Goal: Task Accomplishment & Management: Manage account settings

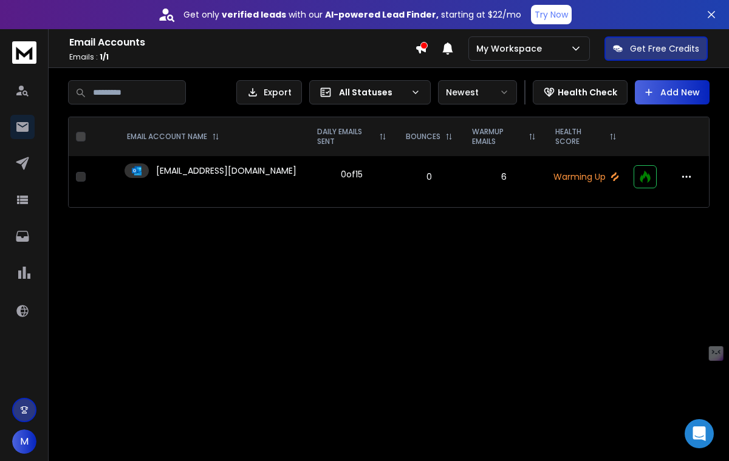
click at [691, 180] on icon at bounding box center [686, 176] width 11 height 11
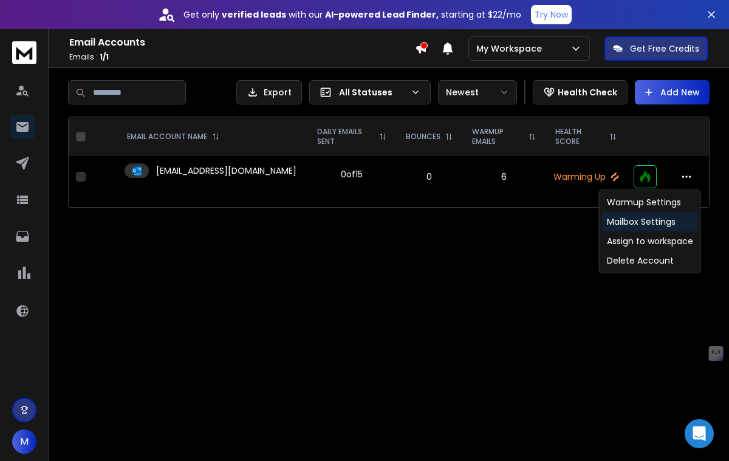
click at [635, 222] on div "Mailbox Settings" at bounding box center [650, 221] width 96 height 19
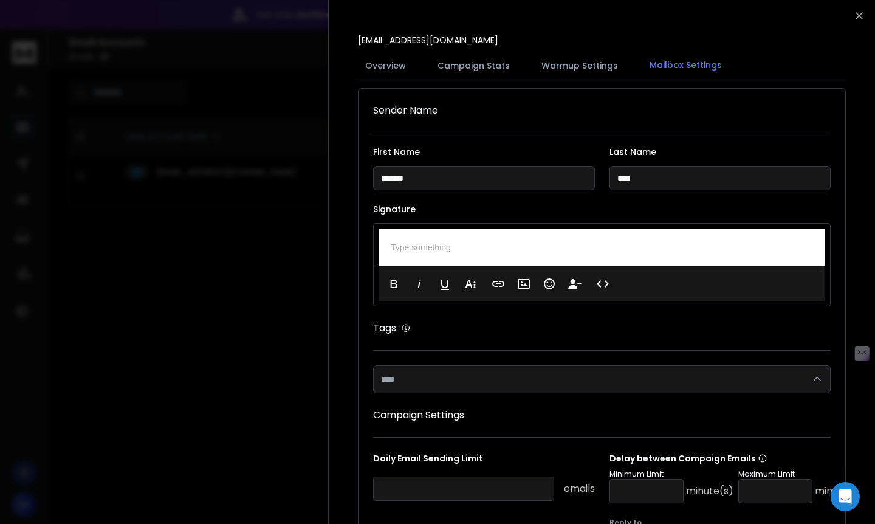
click at [579, 59] on button "Warmup Settings" at bounding box center [579, 65] width 91 height 27
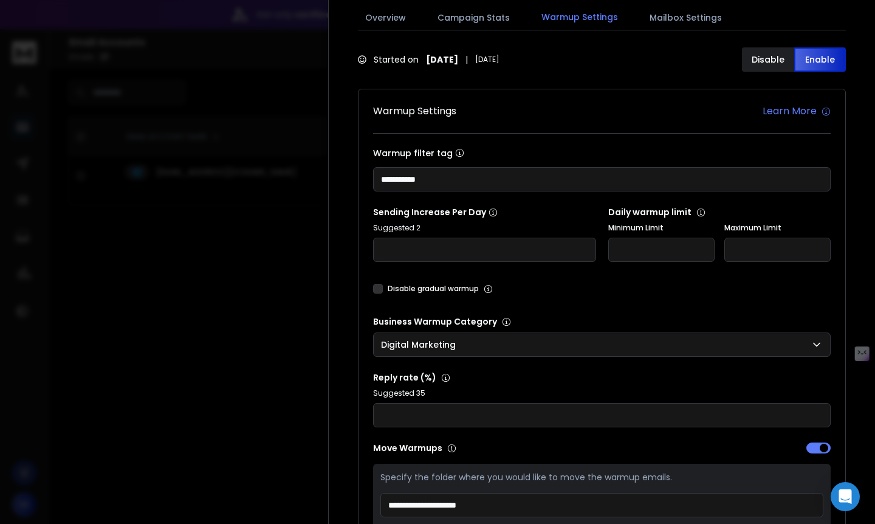
scroll to position [71, 0]
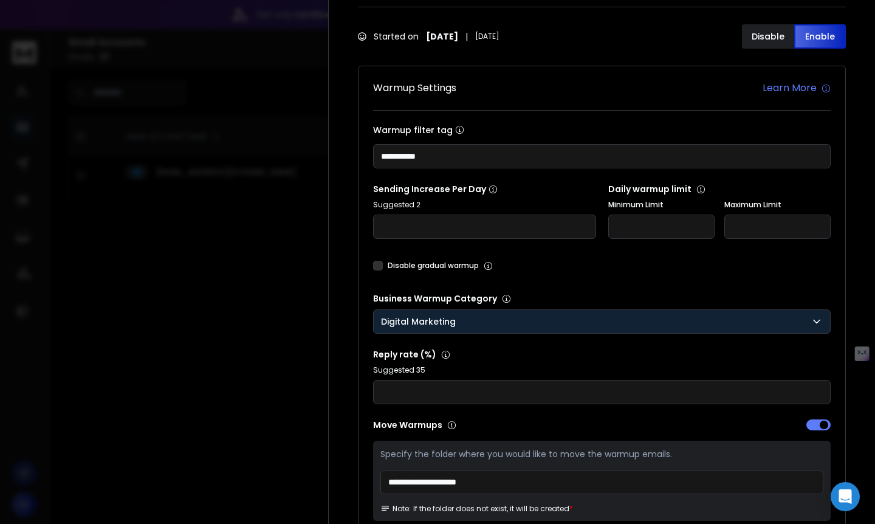
click at [588, 315] on div "Digital Marketing" at bounding box center [602, 321] width 442 height 12
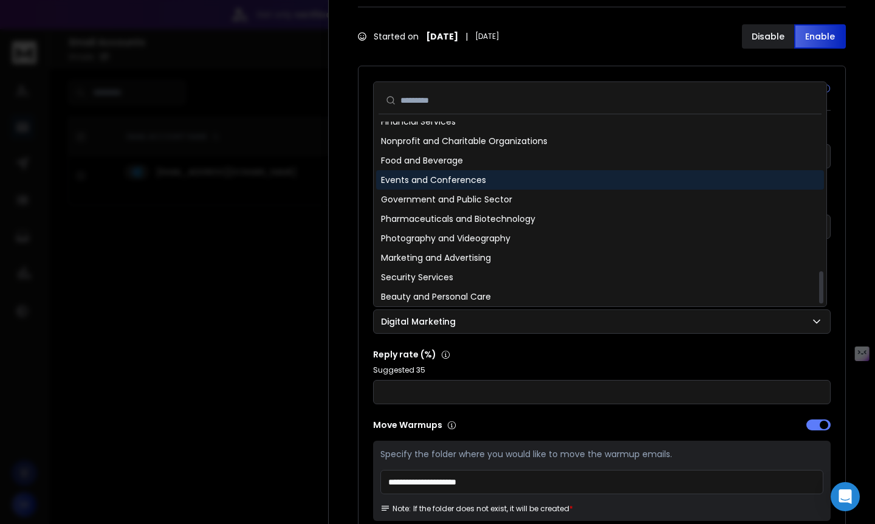
scroll to position [849, 0]
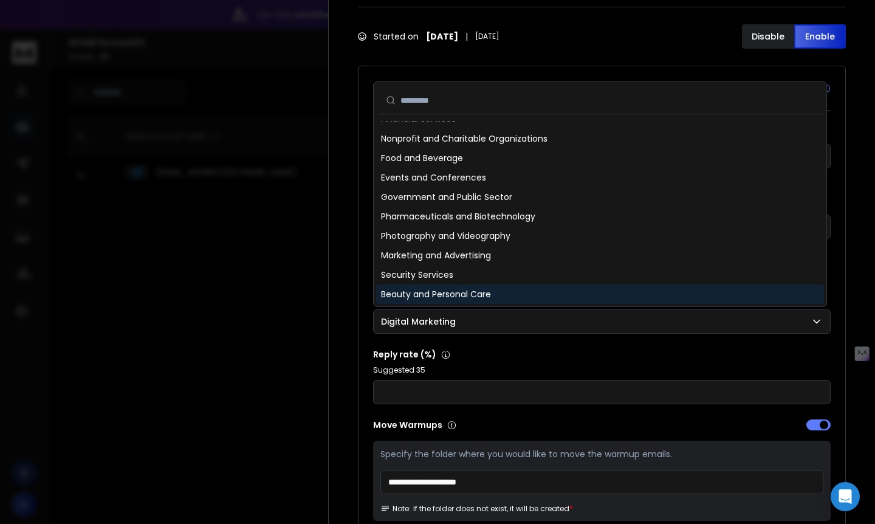
click at [568, 351] on div at bounding box center [437, 262] width 875 height 524
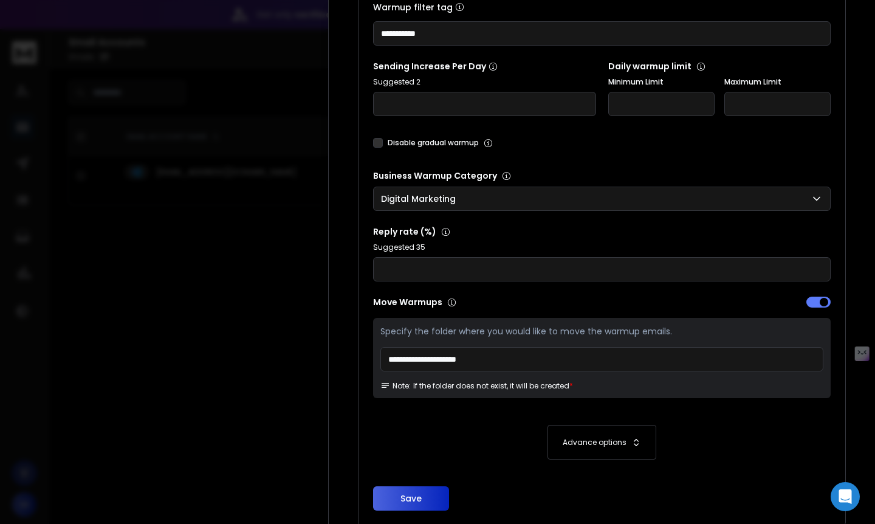
scroll to position [230, 0]
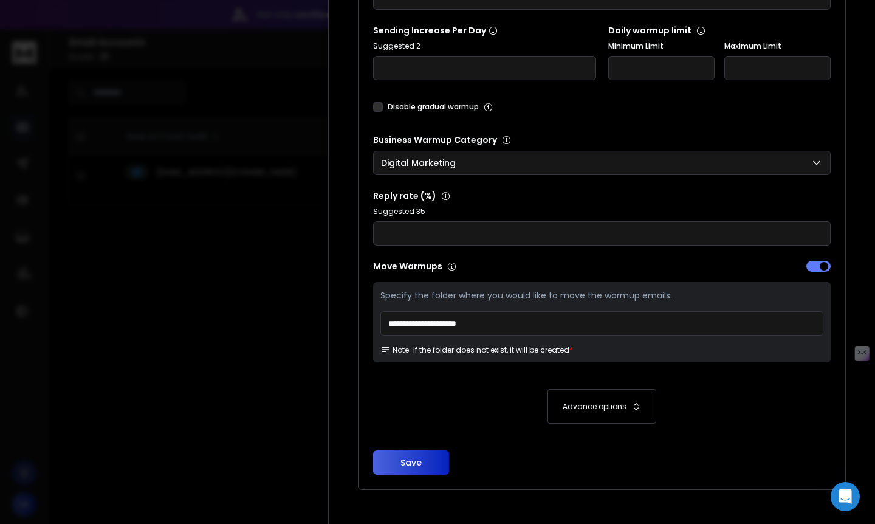
click at [623, 405] on p "Advance options" at bounding box center [595, 407] width 64 height 10
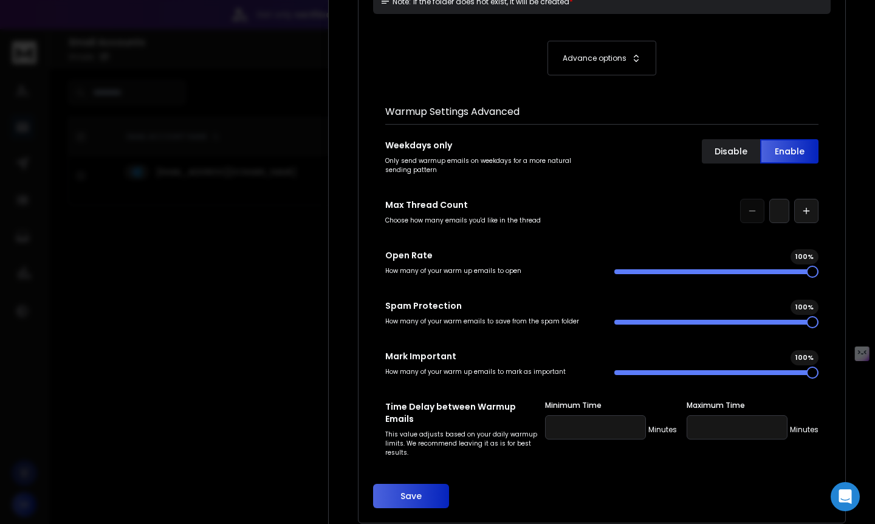
scroll to position [577, 0]
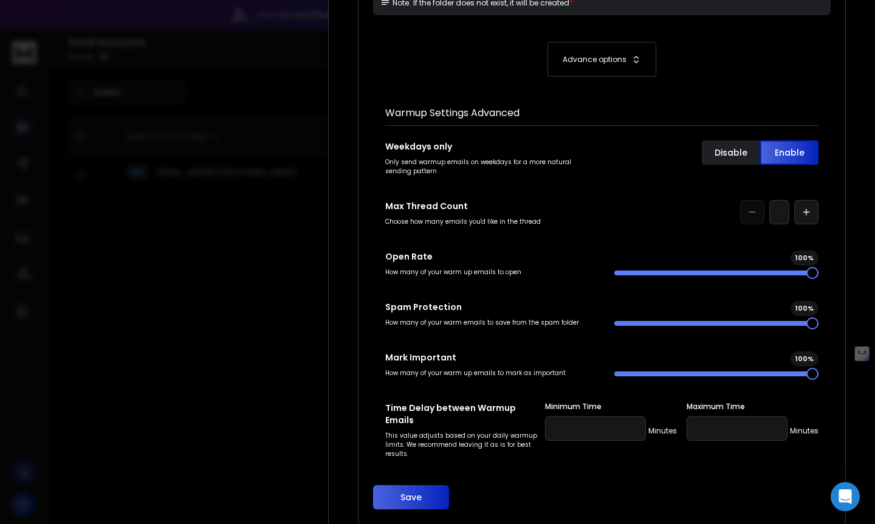
click at [437, 461] on button "Save" at bounding box center [411, 497] width 76 height 24
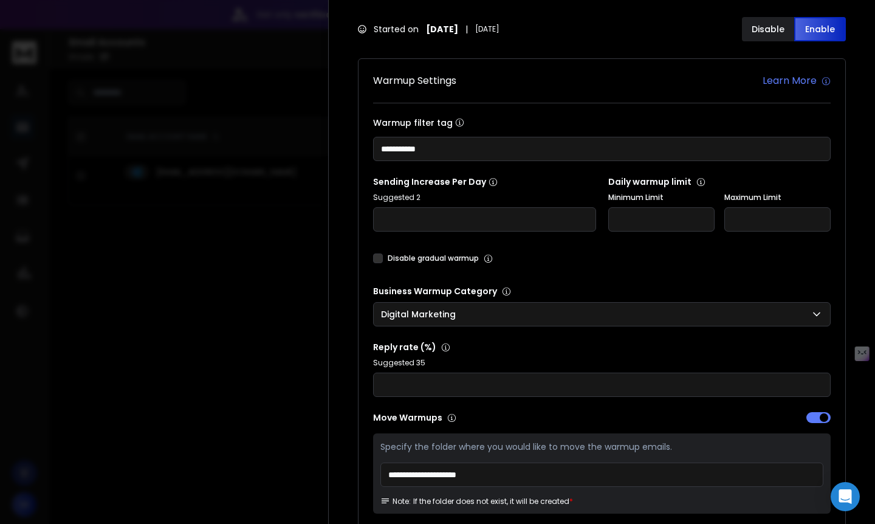
scroll to position [0, 0]
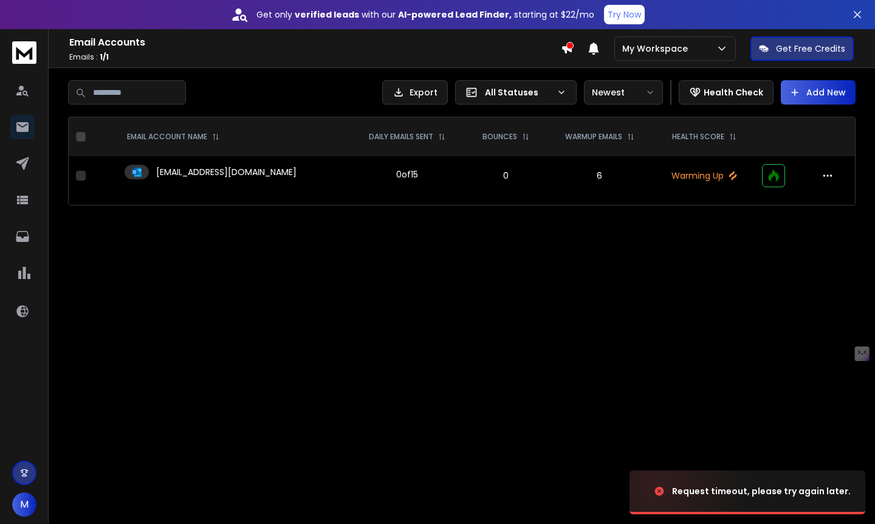
click at [729, 177] on icon at bounding box center [827, 175] width 11 height 11
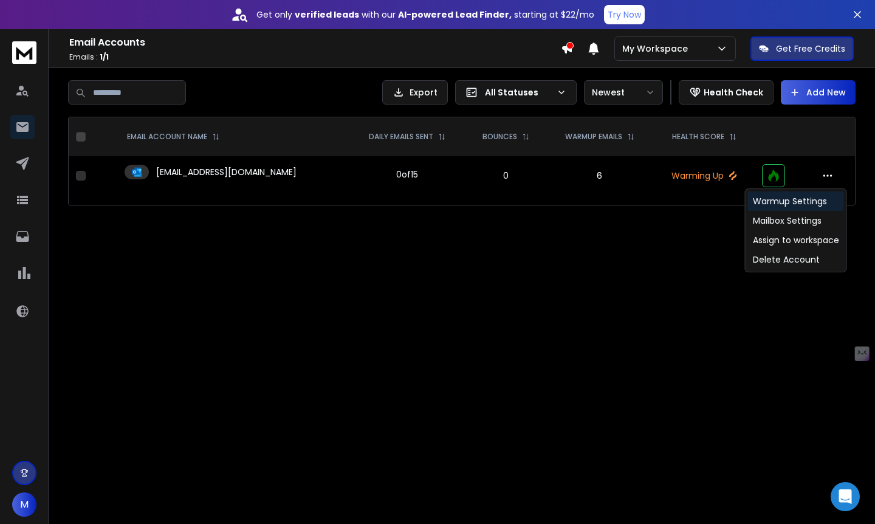
click at [729, 204] on div "Warmup Settings" at bounding box center [796, 200] width 96 height 19
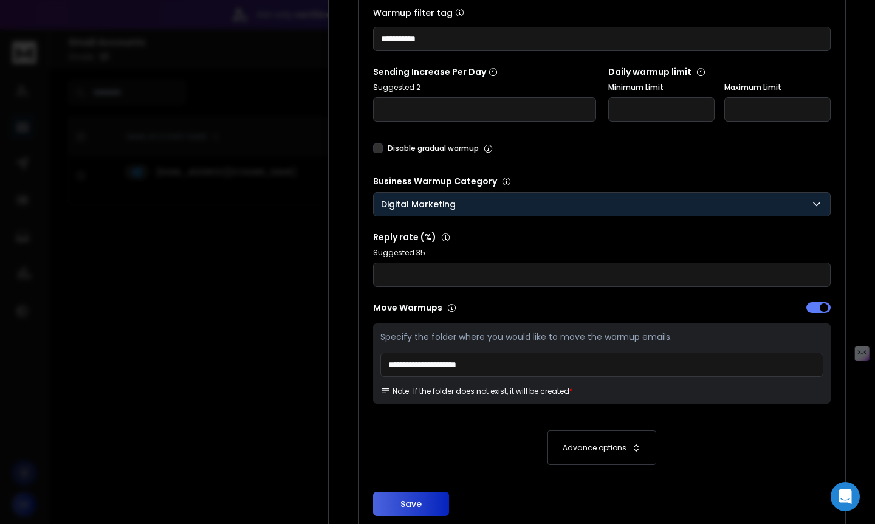
scroll to position [184, 0]
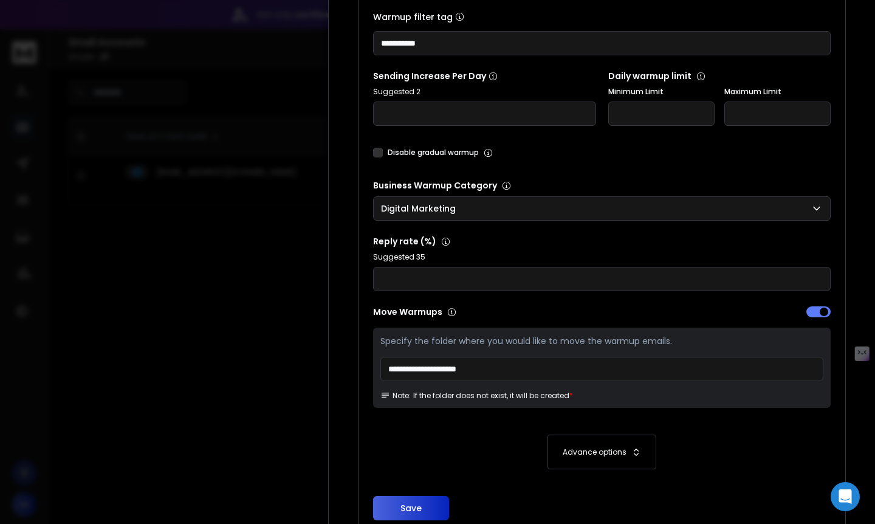
click at [588, 458] on div "Advance options" at bounding box center [602, 452] width 109 height 35
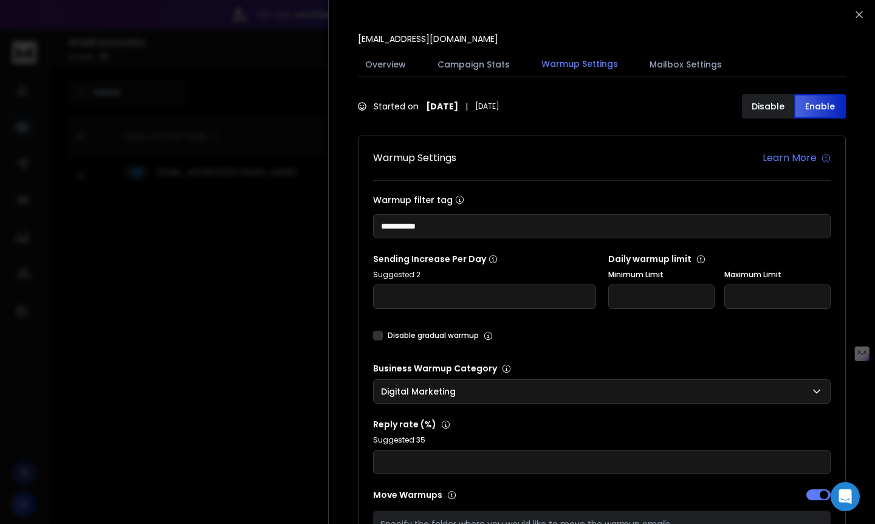
scroll to position [0, 0]
click at [278, 312] on div at bounding box center [437, 262] width 875 height 524
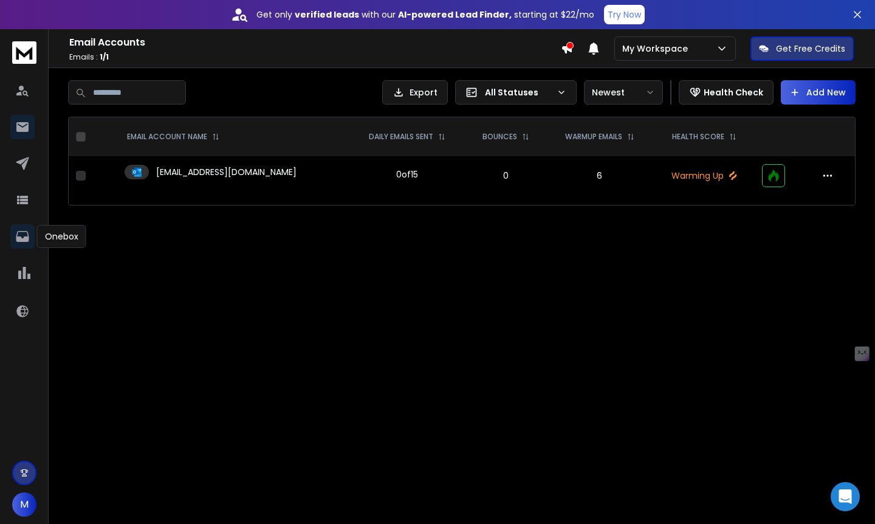
click at [23, 230] on icon at bounding box center [22, 236] width 15 height 15
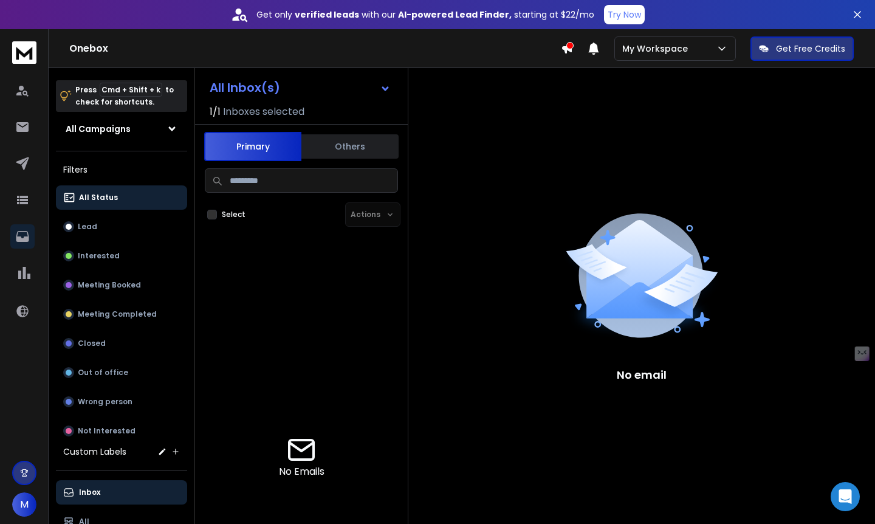
click at [339, 149] on button "Others" at bounding box center [349, 146] width 97 height 27
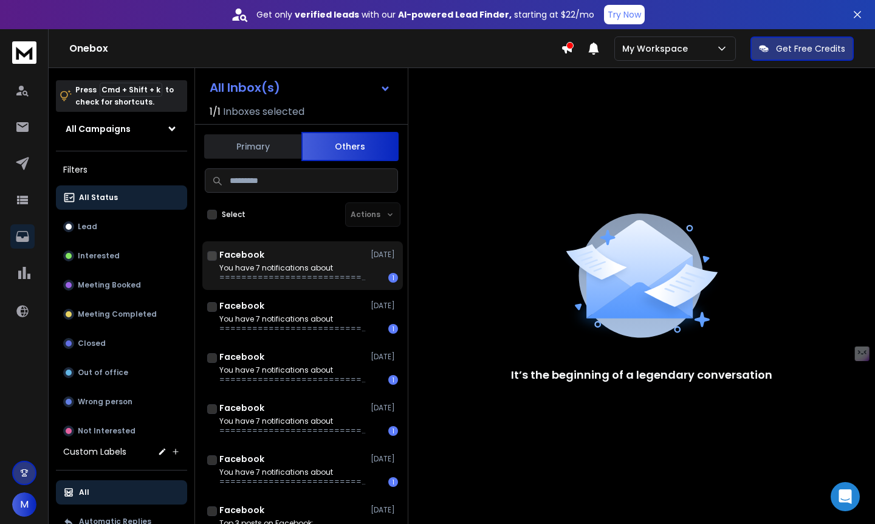
click at [274, 267] on p "You have 7 notifications about" at bounding box center [292, 268] width 146 height 10
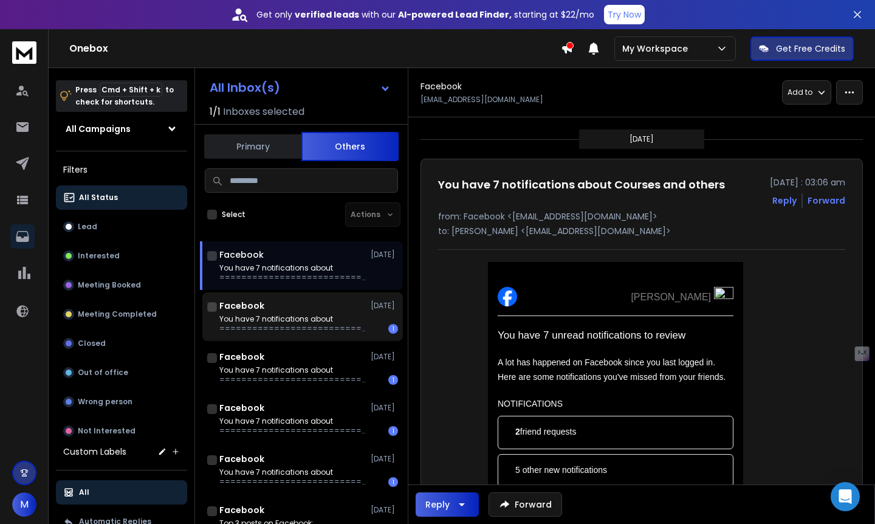
click at [279, 319] on p "You have 7 notifications about" at bounding box center [292, 319] width 146 height 10
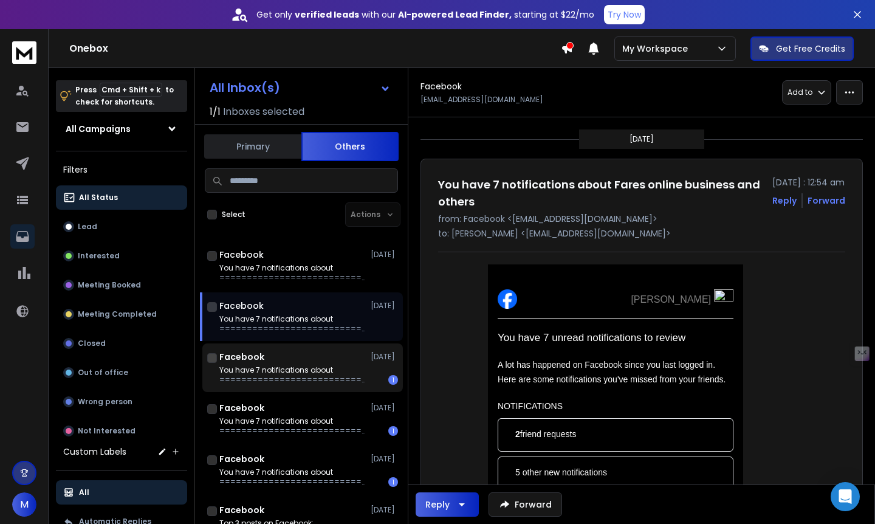
click at [295, 357] on div "Facebook 24 Mar" at bounding box center [308, 357] width 179 height 12
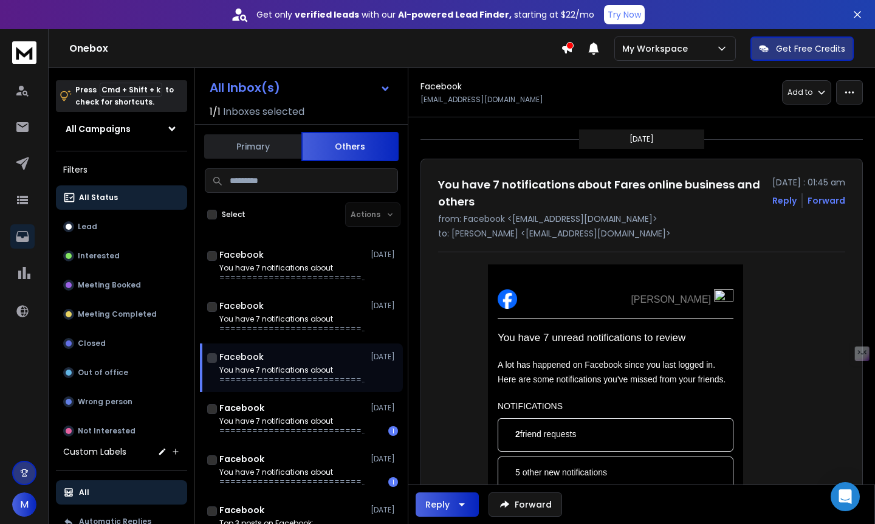
click at [729, 92] on icon at bounding box center [822, 92] width 9 height 9
click at [729, 94] on icon "button" at bounding box center [849, 92] width 11 height 11
click at [729, 273] on div "You have 7 notifications about Fares online business and others 24 March 2025 :…" at bounding box center [641, 461] width 407 height 571
click at [170, 131] on icon at bounding box center [172, 128] width 11 height 11
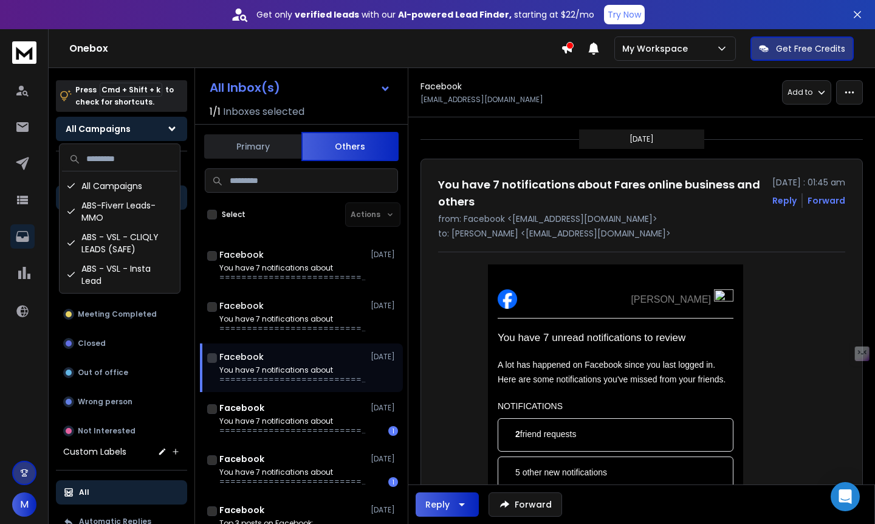
click at [170, 131] on icon at bounding box center [172, 128] width 11 height 11
click at [187, 311] on div "Press Cmd + Shift + k to check for shortcuts. All Campaigns All Campaigns Filte…" at bounding box center [122, 330] width 146 height 524
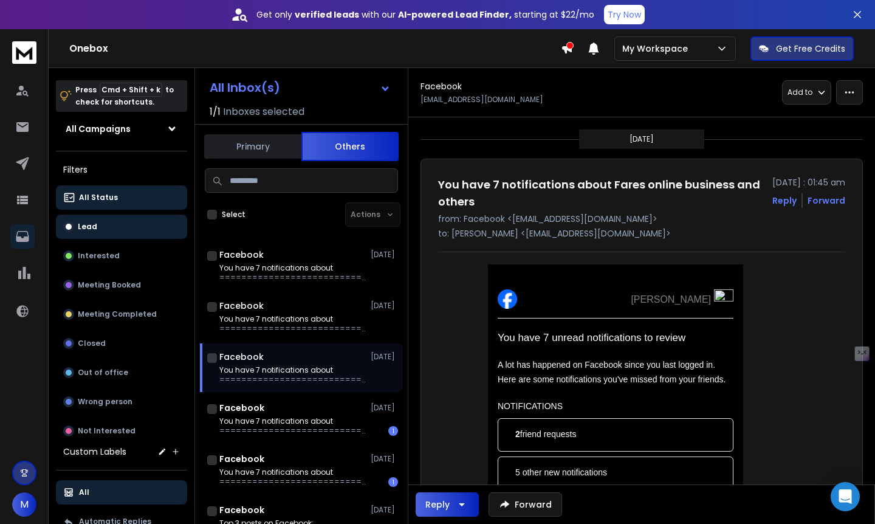
click at [129, 221] on button "Lead" at bounding box center [121, 227] width 131 height 24
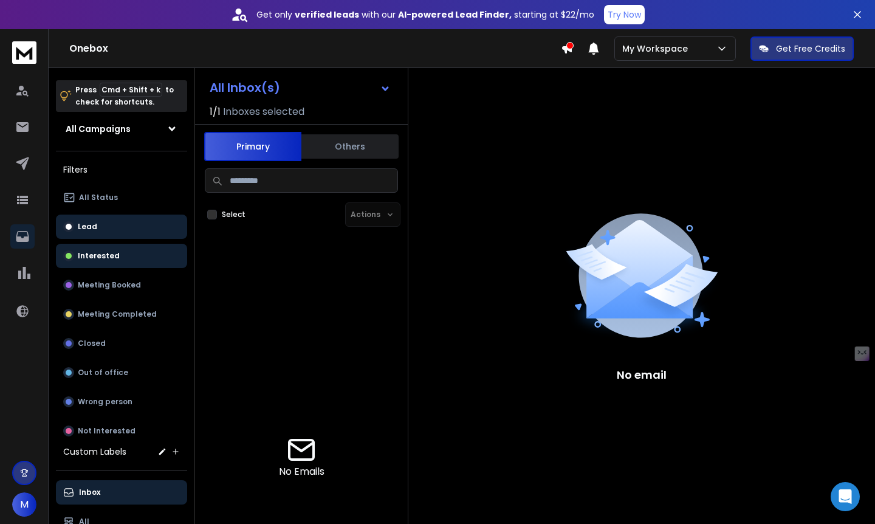
click at [133, 256] on button "Interested" at bounding box center [121, 256] width 131 height 24
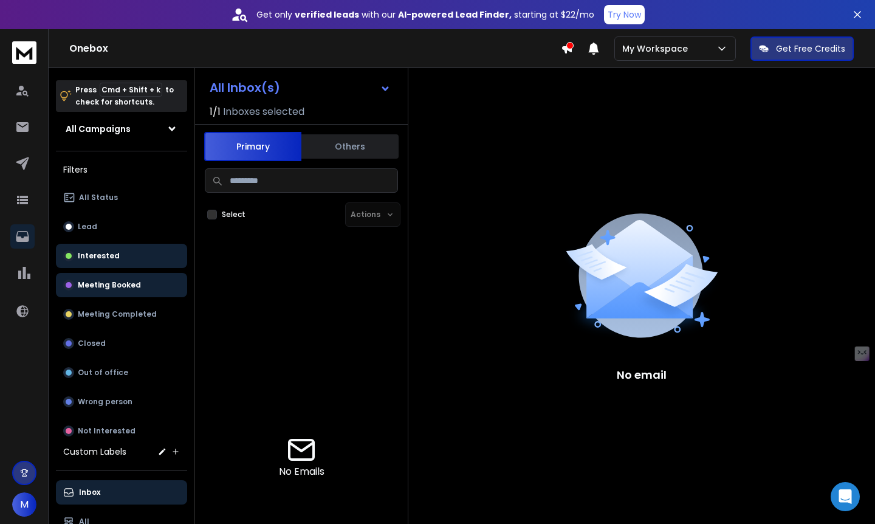
click at [137, 289] on p "Meeting Booked" at bounding box center [109, 285] width 63 height 10
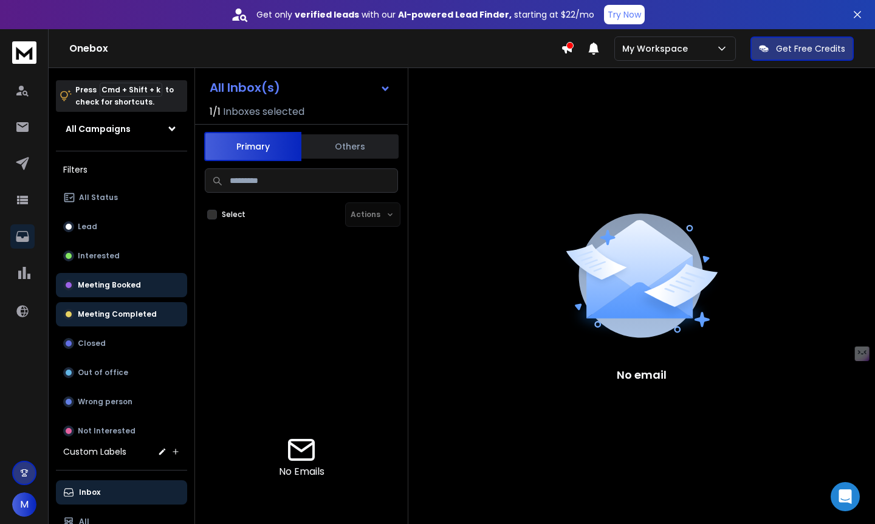
click at [139, 319] on div "Meeting Completed" at bounding box center [110, 314] width 94 height 11
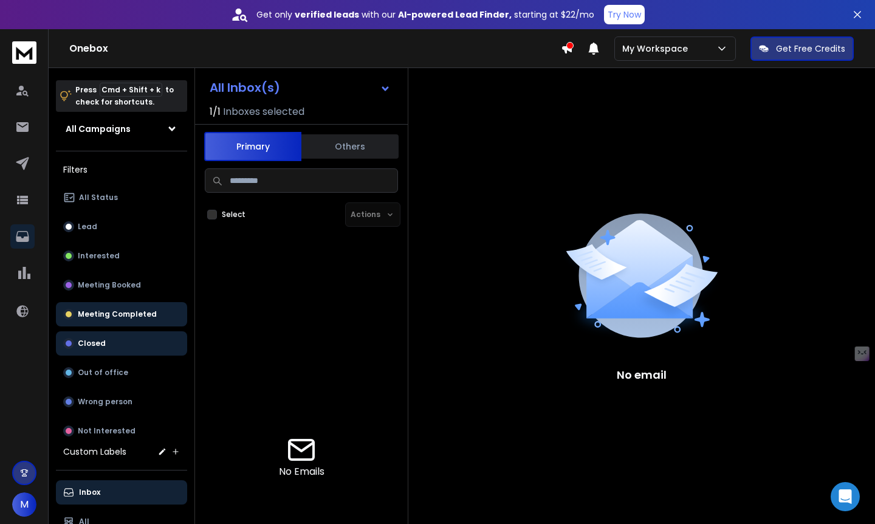
click at [137, 339] on button "Closed" at bounding box center [121, 343] width 131 height 24
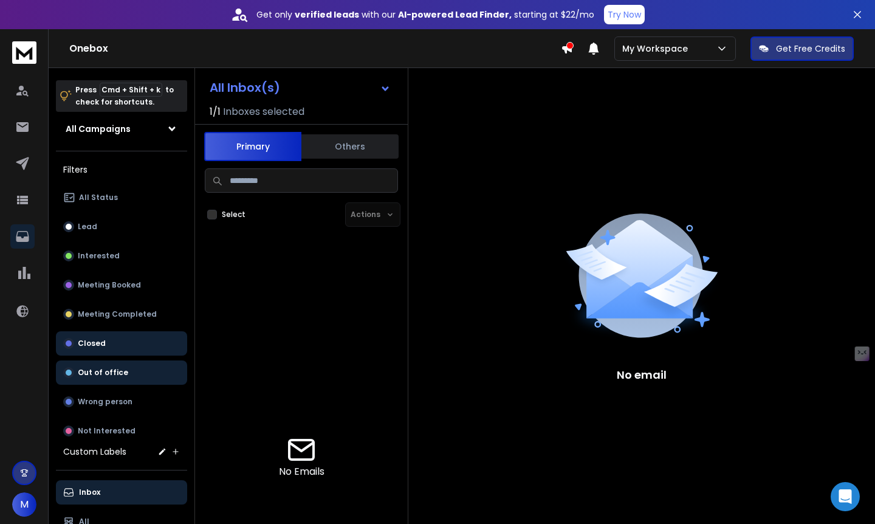
click at [140, 372] on button "Out of office" at bounding box center [121, 372] width 131 height 24
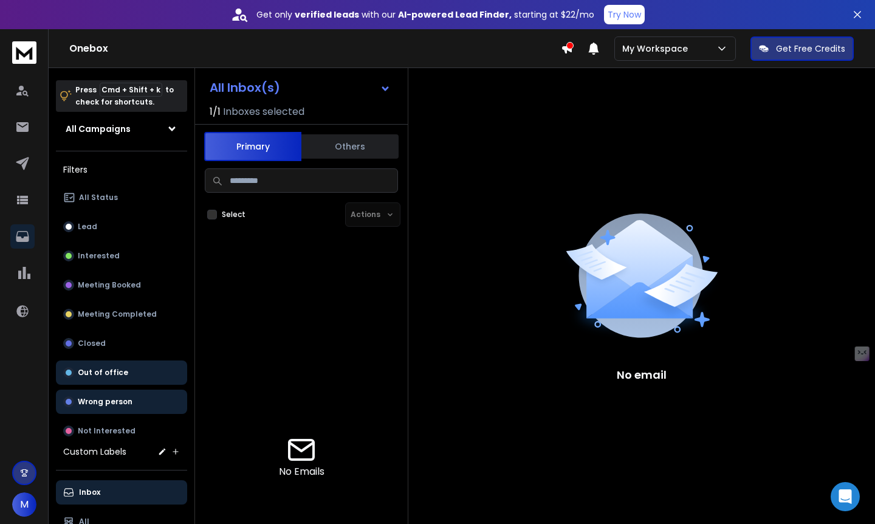
click at [144, 399] on button "Wrong person" at bounding box center [121, 402] width 131 height 24
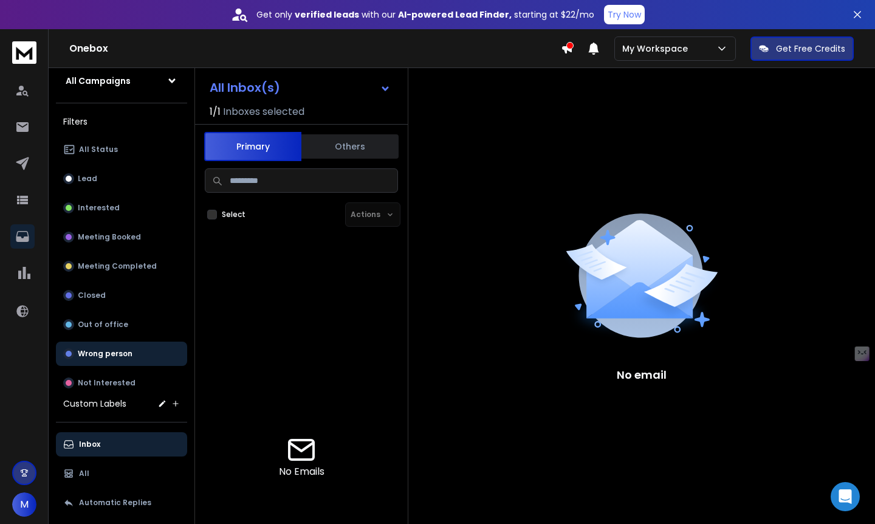
scroll to position [57, 0]
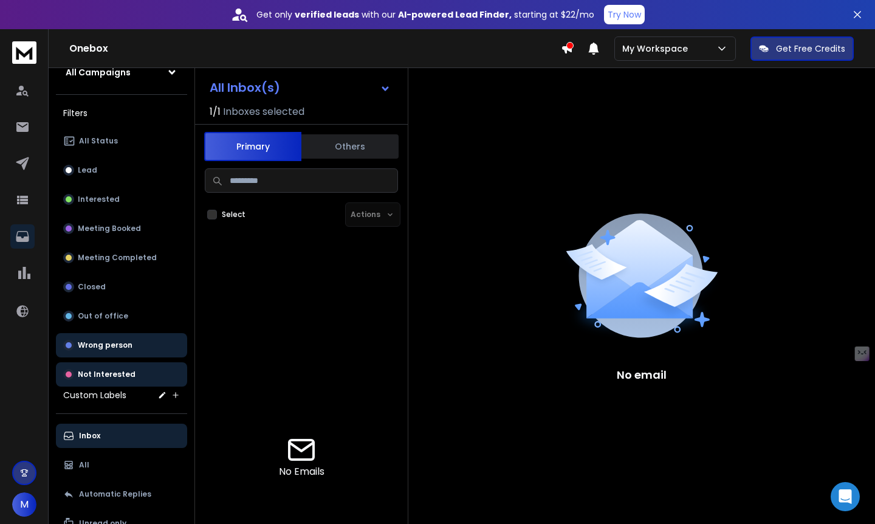
click at [118, 372] on p "Not Interested" at bounding box center [107, 375] width 58 height 10
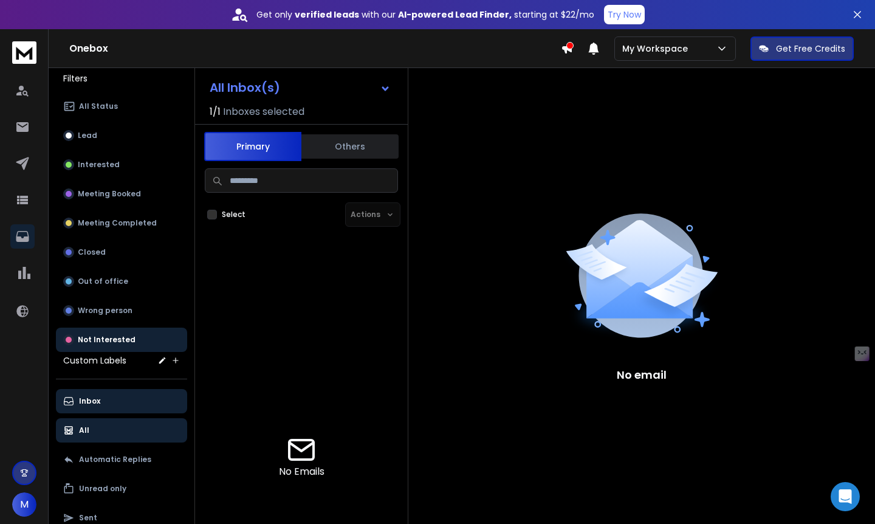
scroll to position [95, 0]
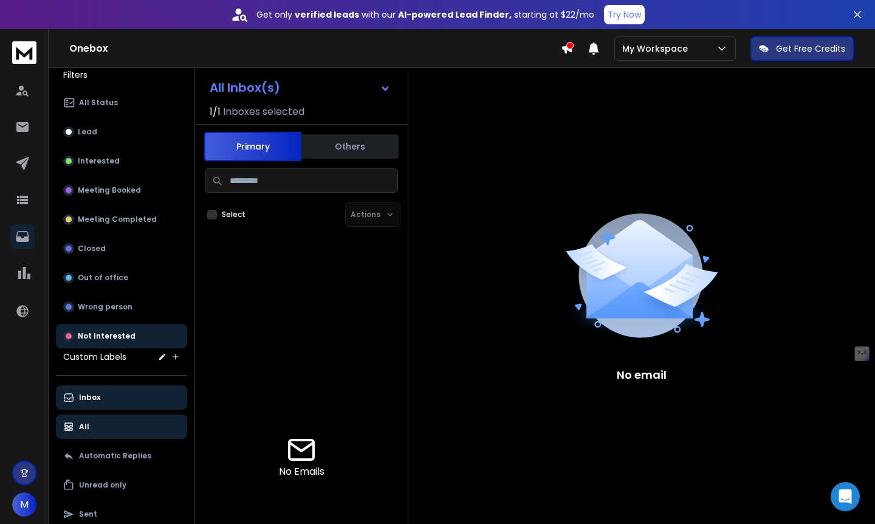
click at [139, 426] on button "All" at bounding box center [121, 427] width 131 height 24
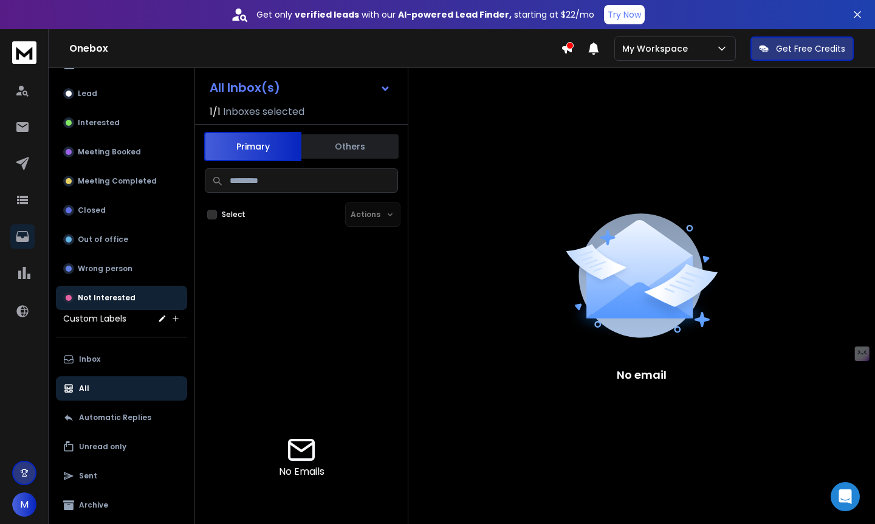
scroll to position [134, 0]
click at [134, 415] on p "Automatic Replies" at bounding box center [115, 417] width 72 height 10
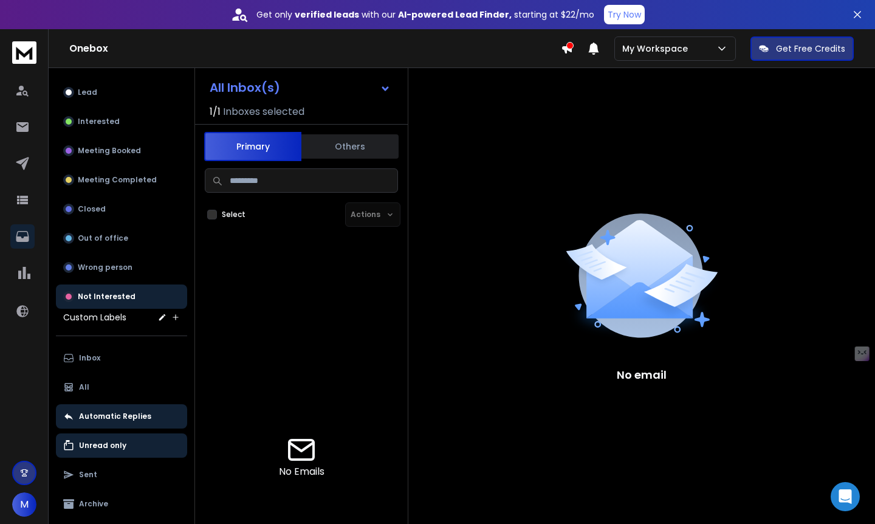
click at [137, 443] on button "Unread only" at bounding box center [121, 445] width 131 height 24
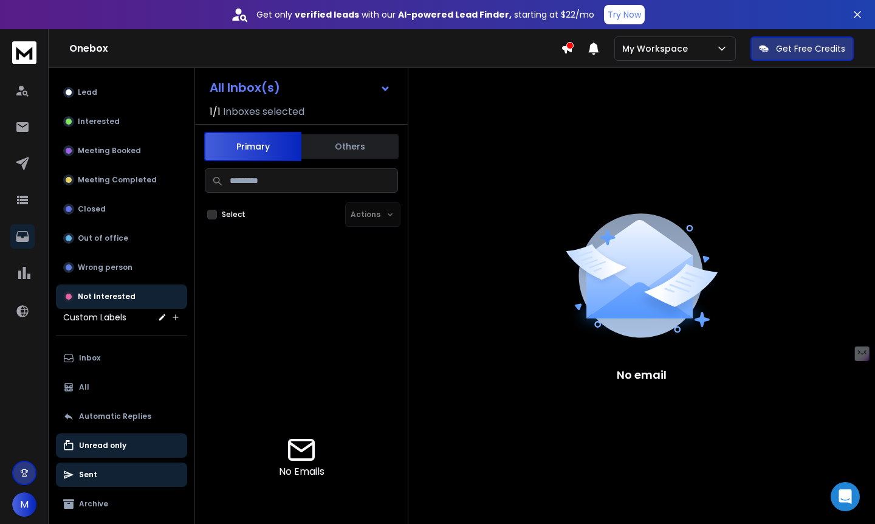
click at [132, 461] on button "Sent" at bounding box center [121, 475] width 131 height 24
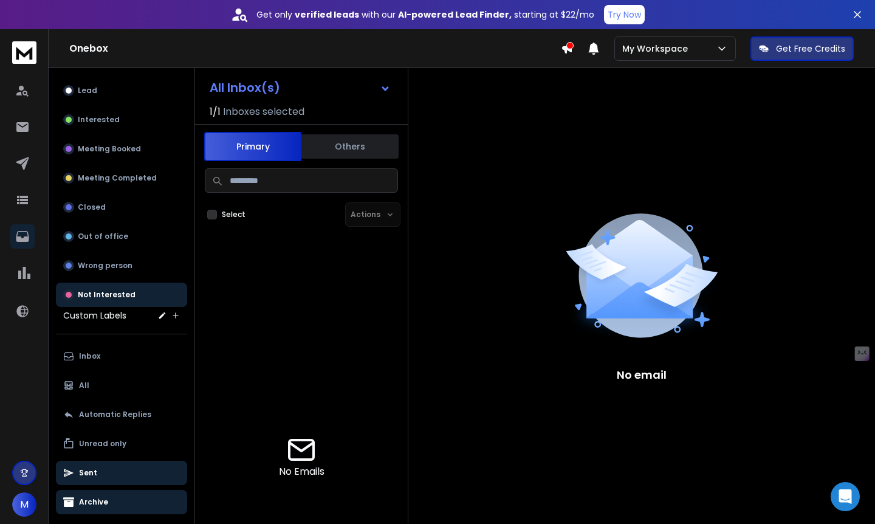
click at [125, 461] on button "Archive" at bounding box center [121, 502] width 131 height 24
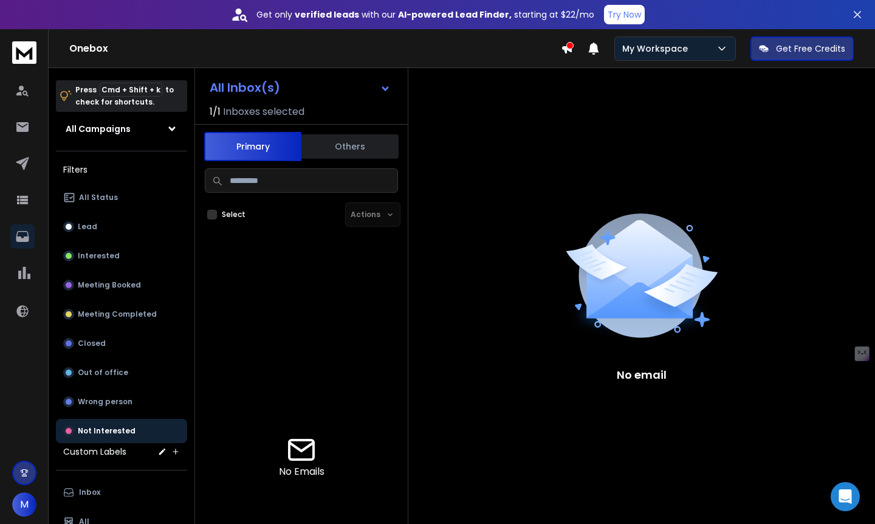
click at [727, 49] on icon "button" at bounding box center [722, 49] width 12 height 12
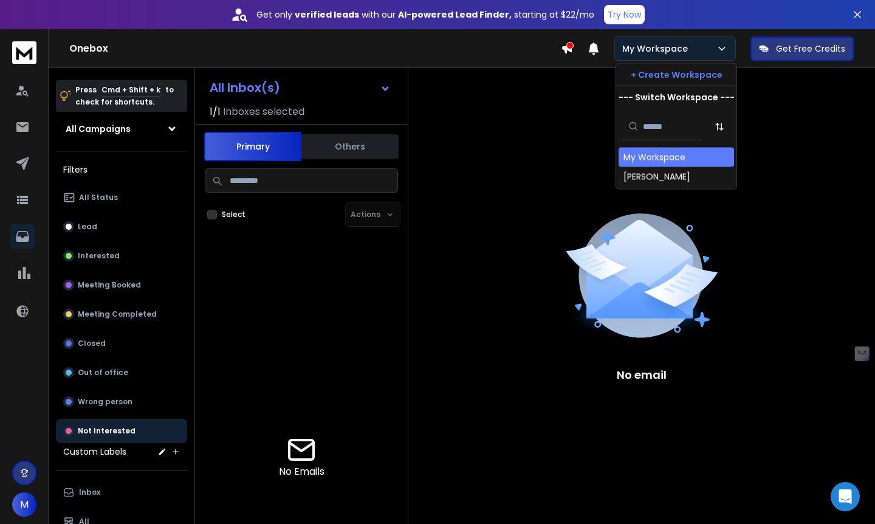
click at [727, 49] on icon "button" at bounding box center [722, 49] width 12 height 12
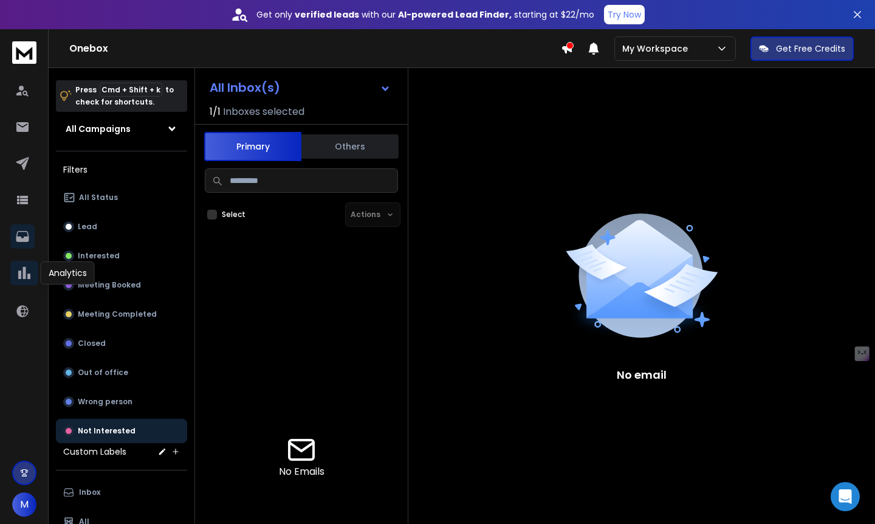
click at [27, 273] on icon at bounding box center [24, 273] width 18 height 18
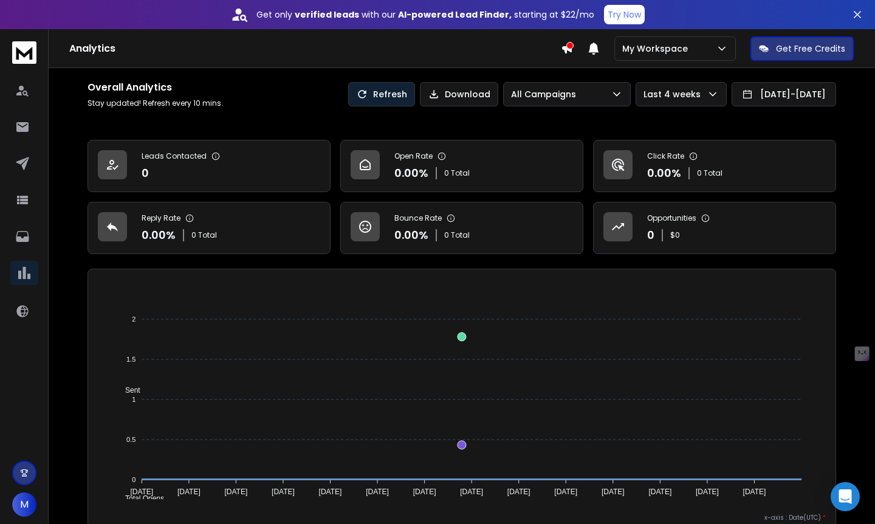
click at [373, 95] on p "Refresh" at bounding box center [390, 94] width 34 height 12
click at [22, 315] on icon at bounding box center [22, 311] width 15 height 15
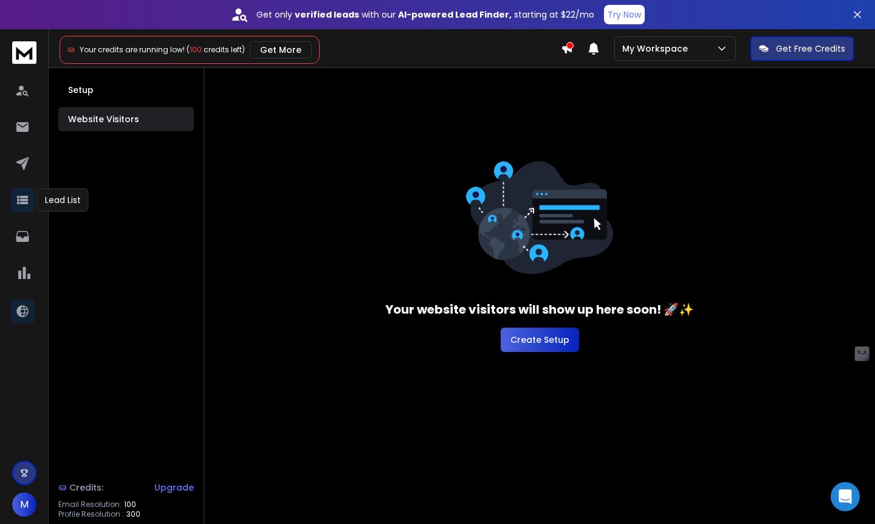
click at [26, 202] on icon at bounding box center [22, 200] width 11 height 9
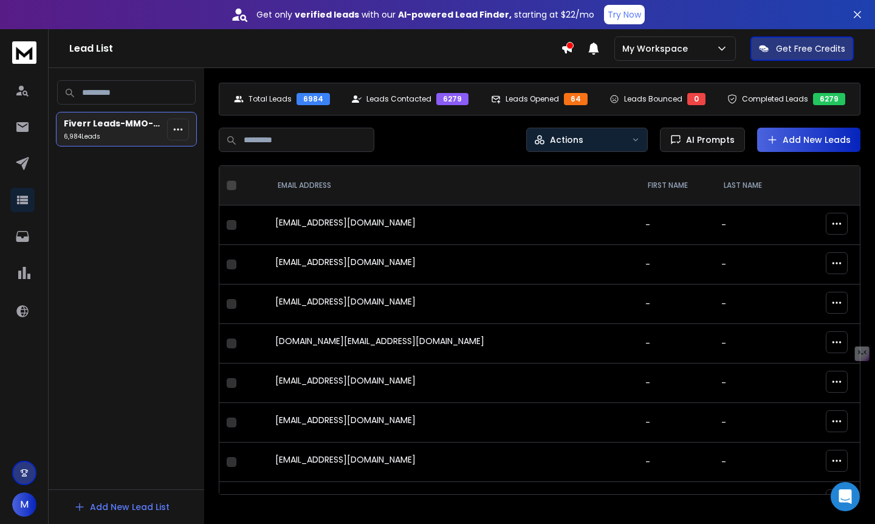
click at [639, 133] on button "Actions" at bounding box center [587, 140] width 122 height 24
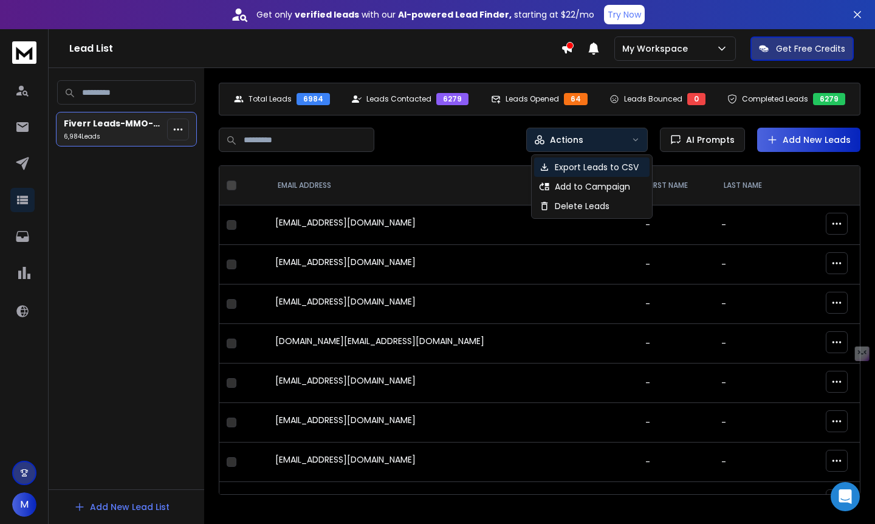
click at [639, 133] on button "Actions" at bounding box center [587, 140] width 122 height 24
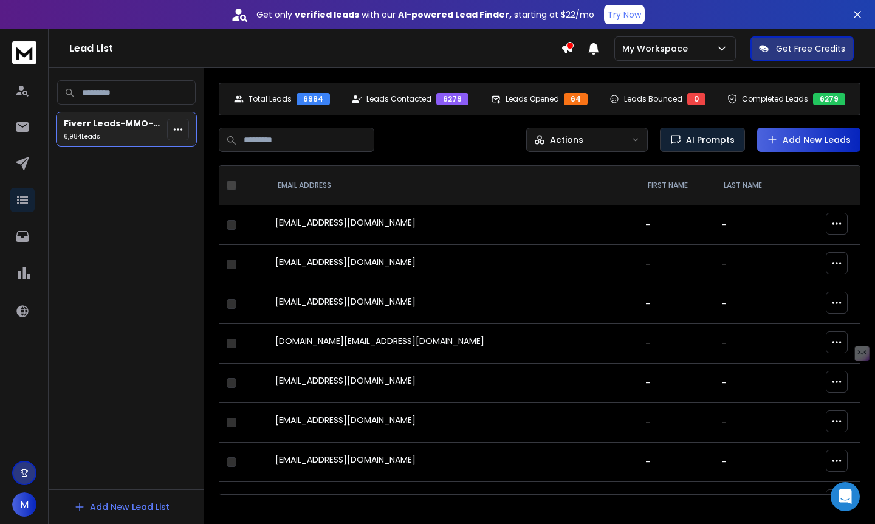
click at [700, 141] on span "AI Prompts" at bounding box center [707, 140] width 53 height 12
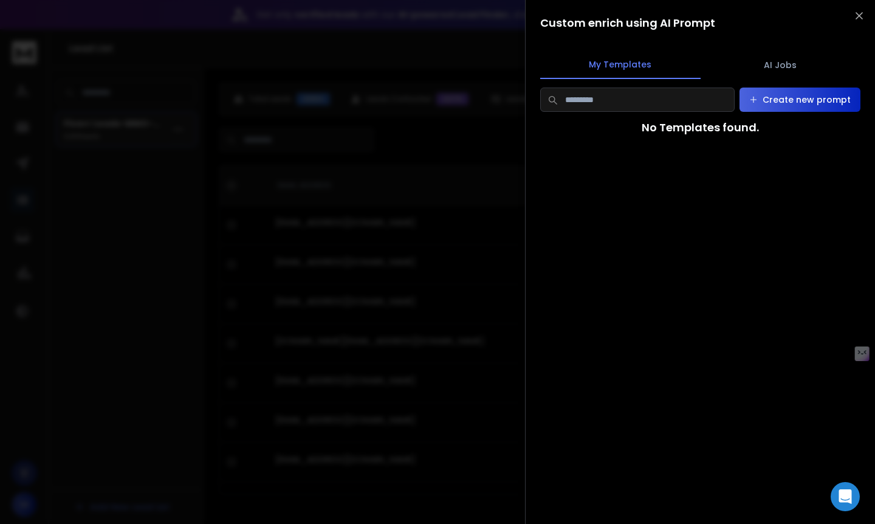
click at [652, 98] on input at bounding box center [637, 100] width 195 height 24
click at [729, 61] on button "AI Jobs" at bounding box center [781, 65] width 160 height 27
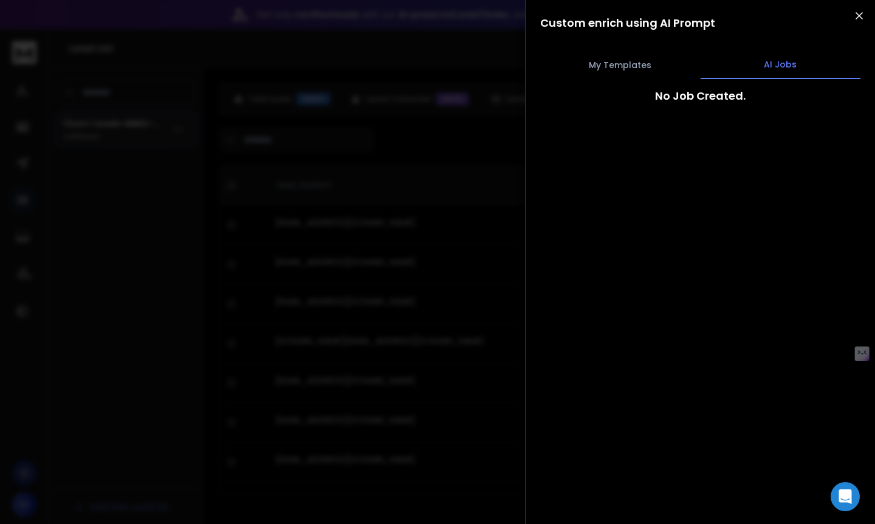
click at [729, 15] on icon "button" at bounding box center [859, 16] width 6 height 6
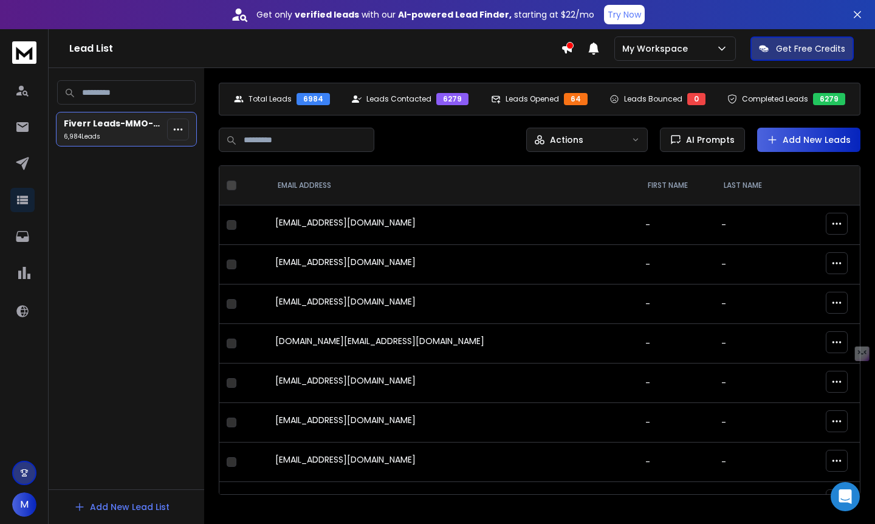
click at [311, 95] on div "6984" at bounding box center [313, 99] width 33 height 12
click at [247, 100] on div "Total Leads 6984" at bounding box center [282, 99] width 96 height 12
click at [443, 97] on div "6279" at bounding box center [452, 99] width 32 height 12
click at [551, 100] on p "Leads Opened" at bounding box center [532, 99] width 53 height 10
click at [234, 184] on button "Select this Page" at bounding box center [232, 186] width 10 height 10
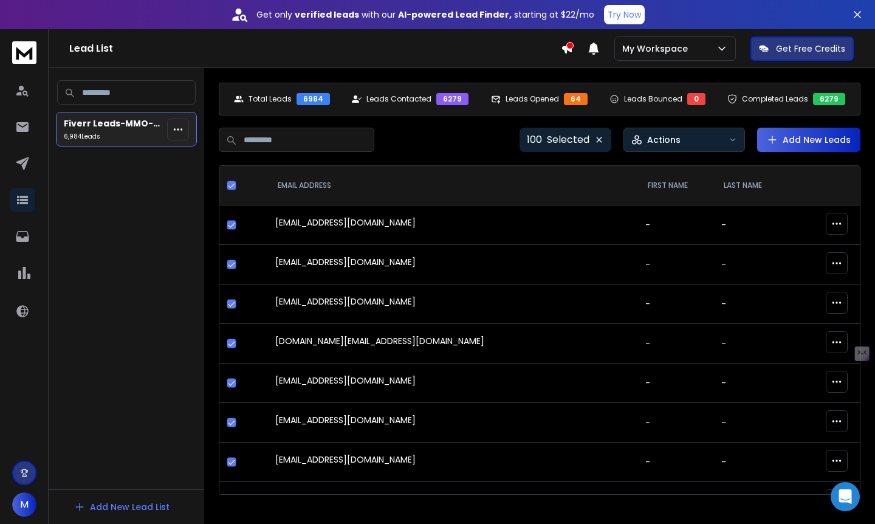
click at [681, 140] on p "Actions" at bounding box center [663, 140] width 33 height 12
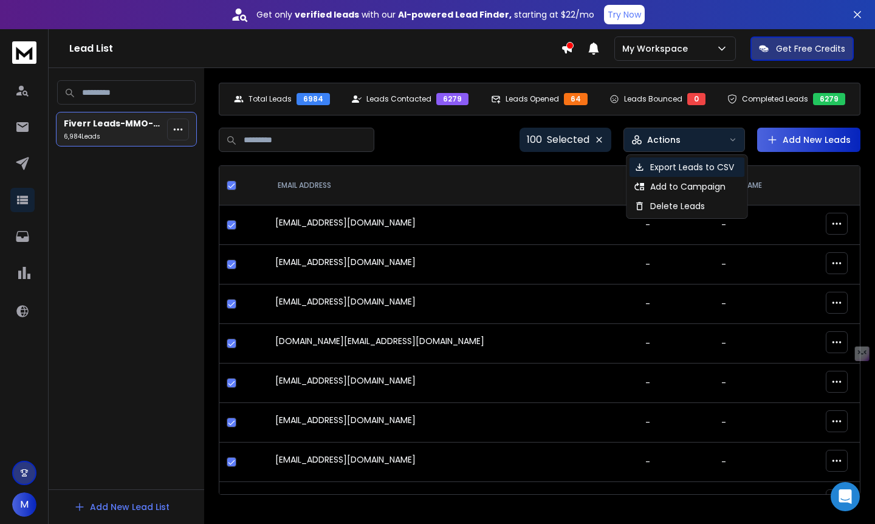
click at [681, 140] on p "Actions" at bounding box center [663, 140] width 33 height 12
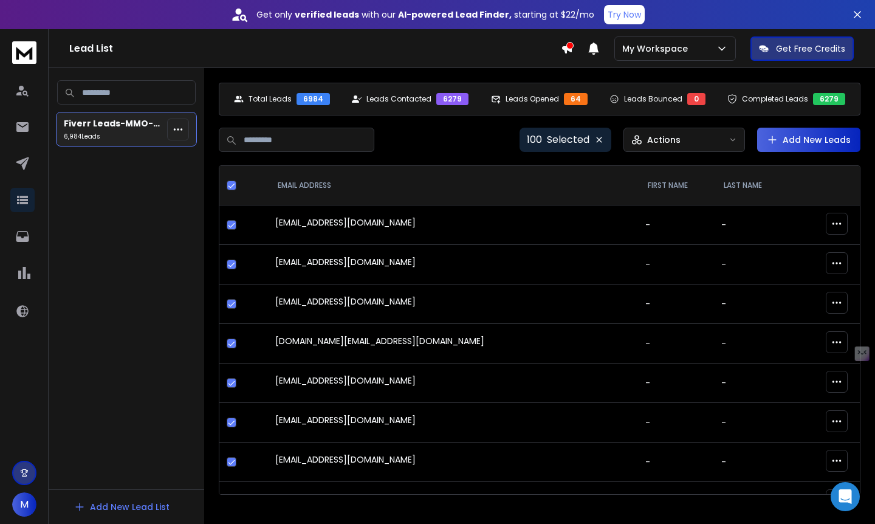
click at [604, 139] on icon at bounding box center [599, 140] width 10 height 10
click at [638, 141] on icon "button" at bounding box center [636, 140] width 9 height 10
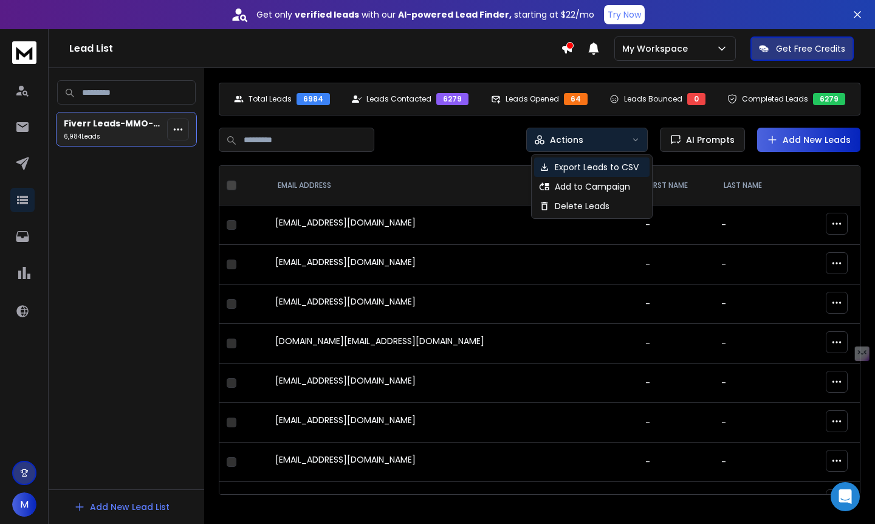
click at [638, 141] on icon "button" at bounding box center [636, 140] width 9 height 10
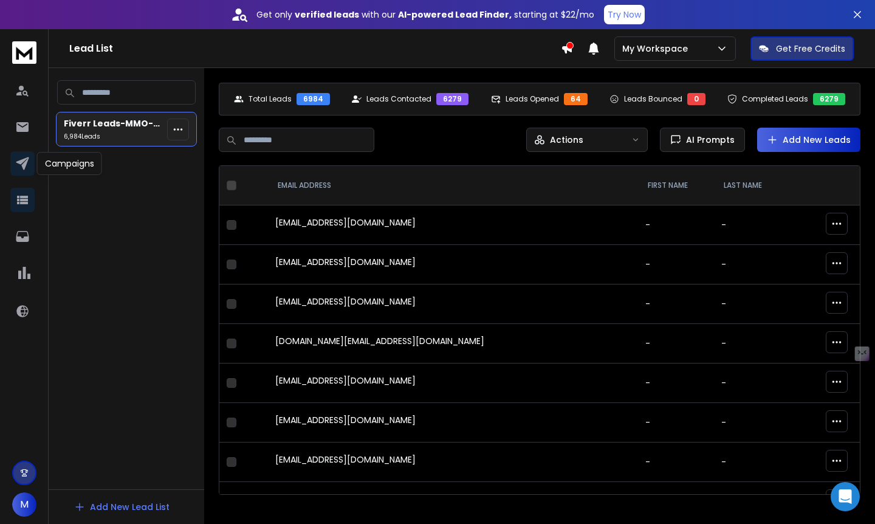
click at [22, 162] on icon at bounding box center [22, 163] width 13 height 13
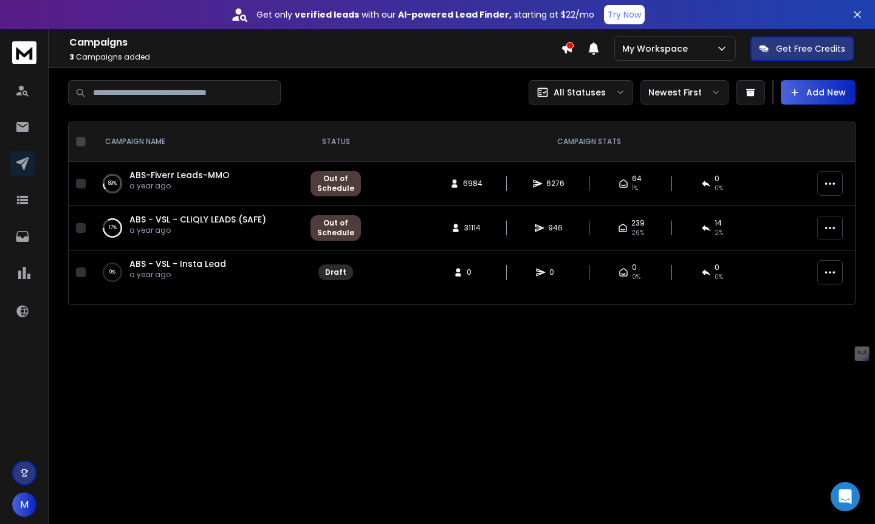
click at [729, 182] on icon "button" at bounding box center [830, 183] width 12 height 12
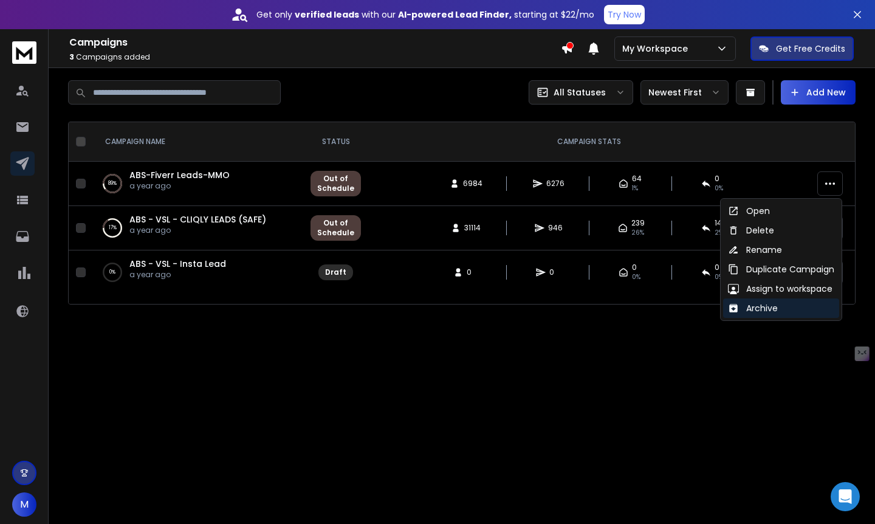
click at [711, 385] on div "Get only verified leads with our AI-powered Lead Finder, starting at $22/mo Try…" at bounding box center [437, 262] width 875 height 524
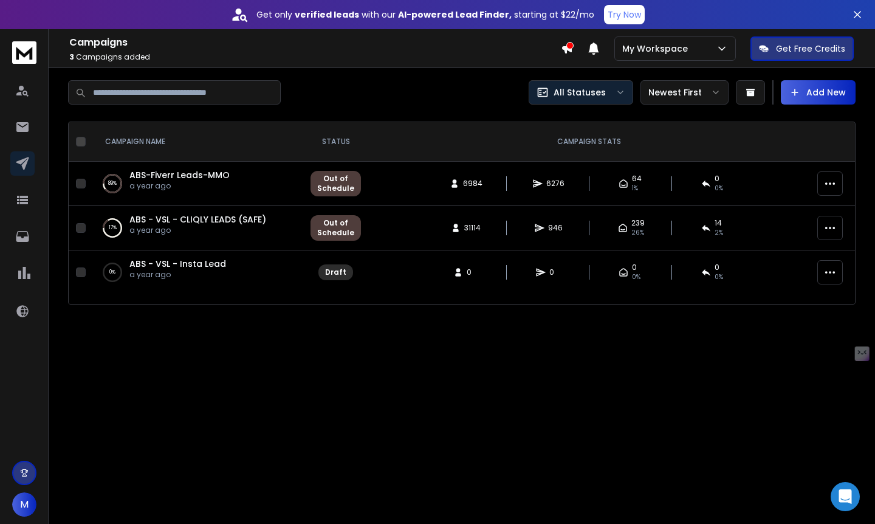
click at [625, 89] on icon "button" at bounding box center [621, 93] width 10 height 10
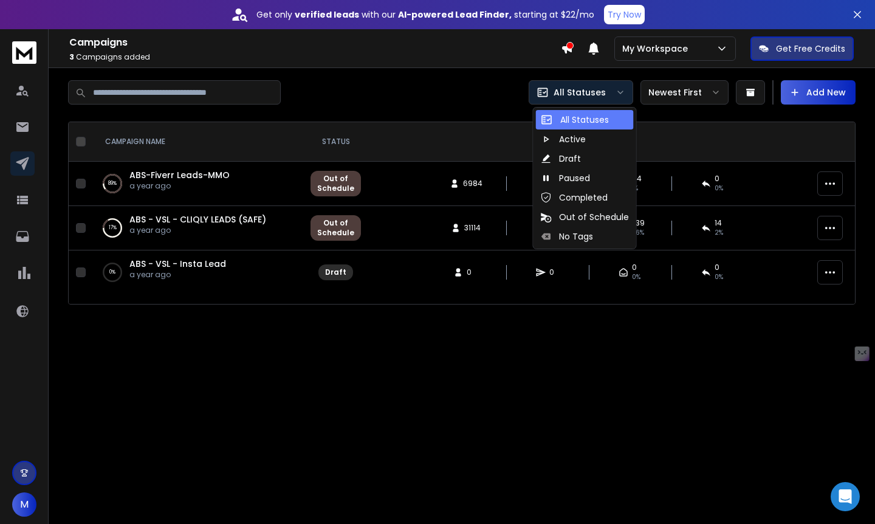
click at [625, 89] on icon "button" at bounding box center [621, 93] width 10 height 10
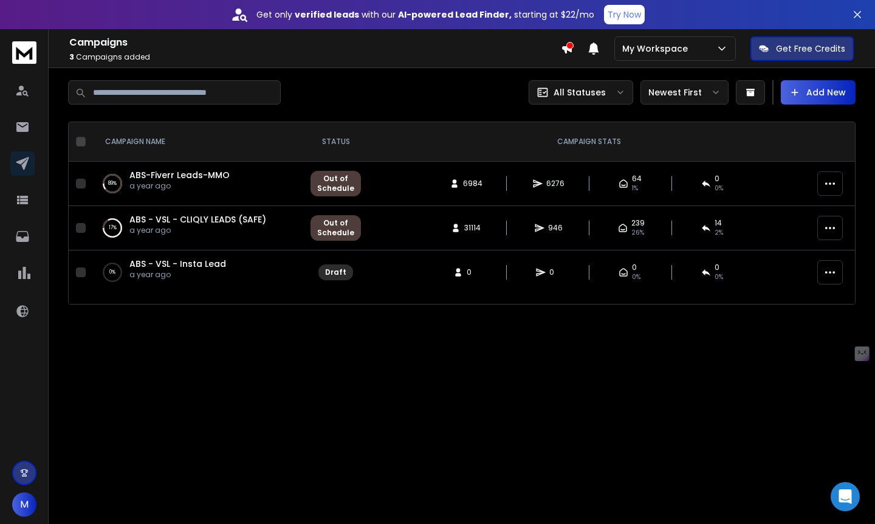
click at [715, 94] on icon "button" at bounding box center [716, 93] width 10 height 10
click at [22, 122] on icon at bounding box center [22, 127] width 15 height 15
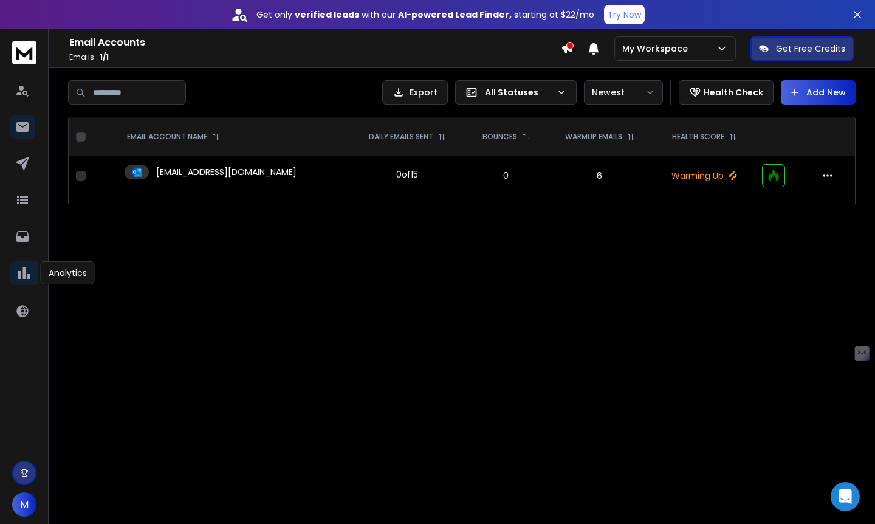
click at [21, 281] on icon at bounding box center [24, 273] width 18 height 18
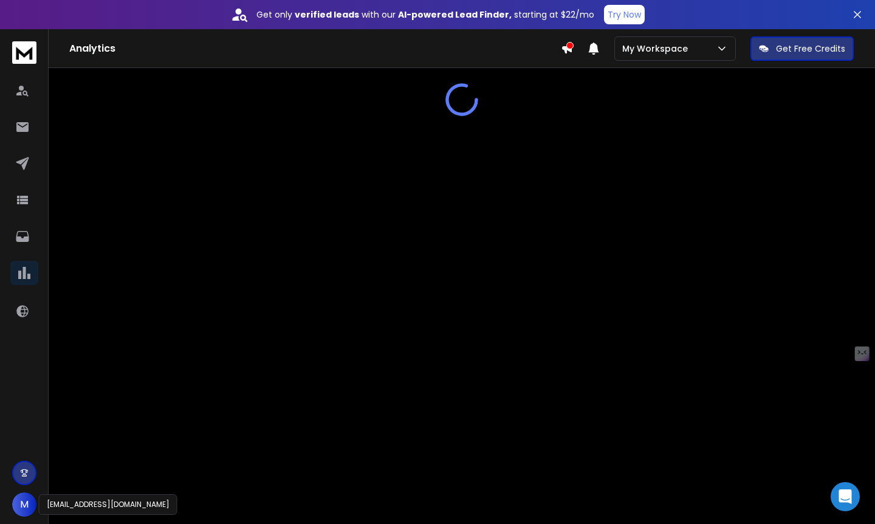
click at [26, 461] on span "M" at bounding box center [24, 504] width 24 height 24
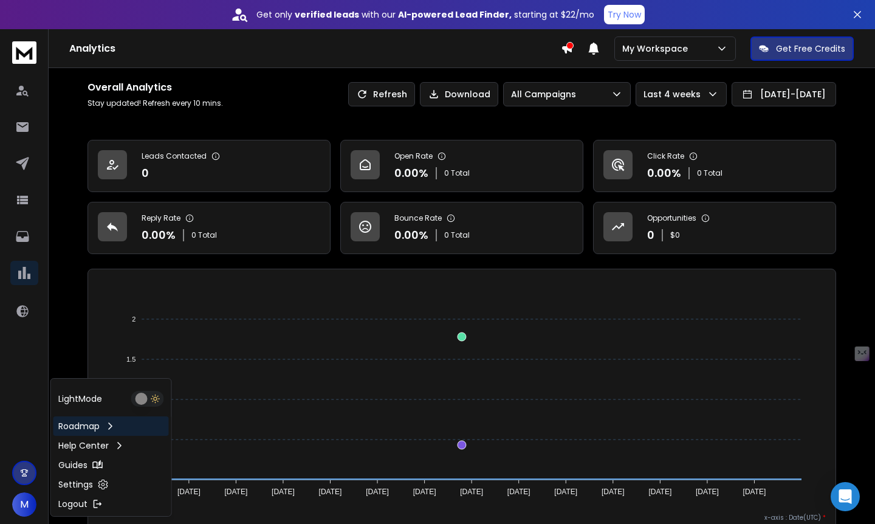
click at [109, 428] on icon at bounding box center [110, 426] width 3 height 6
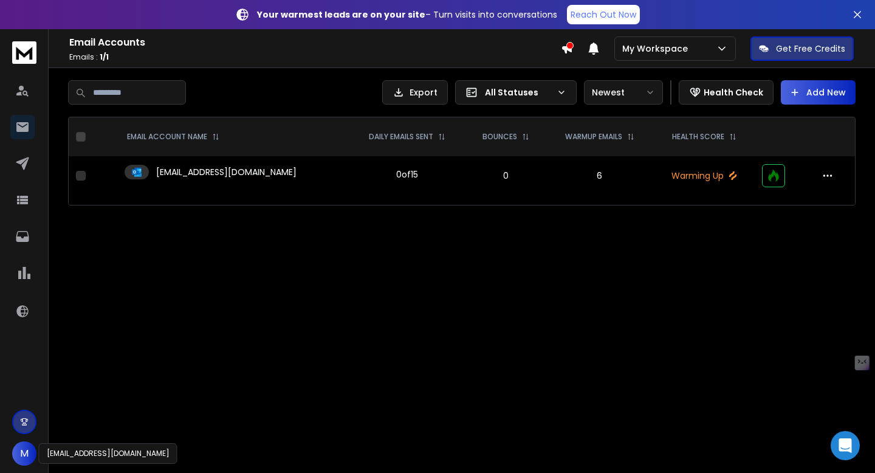
click at [23, 457] on span "M" at bounding box center [24, 453] width 24 height 24
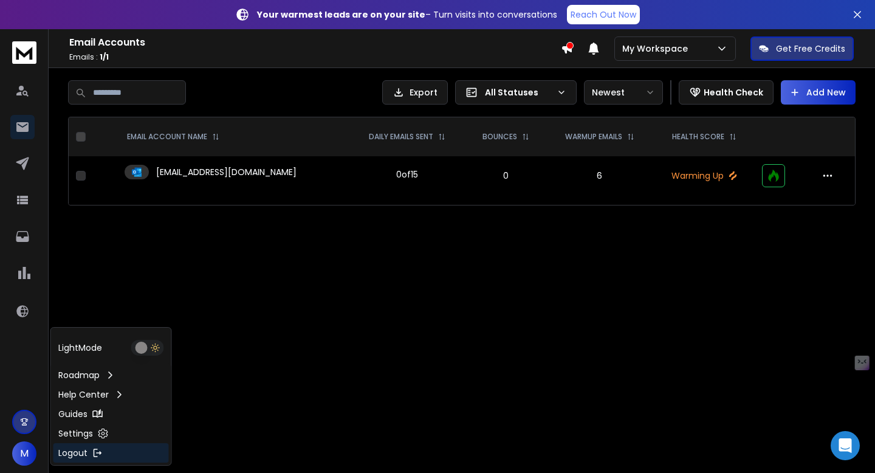
click at [63, 455] on p "Logout" at bounding box center [72, 453] width 29 height 12
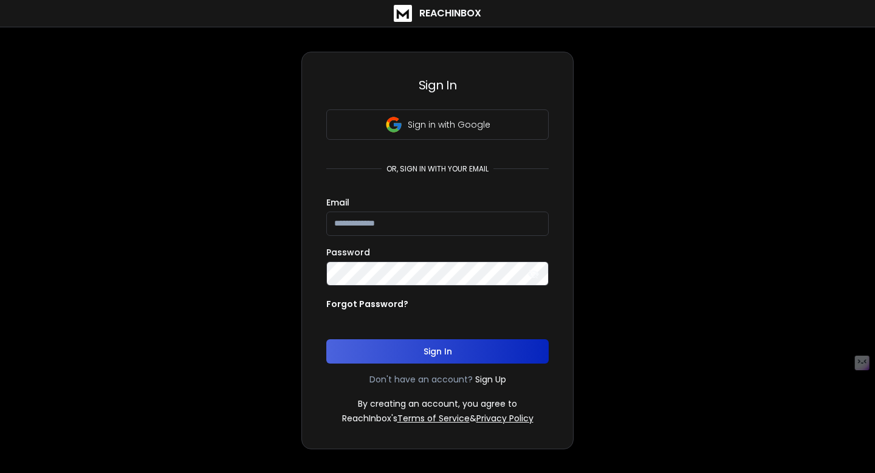
click at [390, 227] on input "email" at bounding box center [437, 224] width 222 height 24
type input "**********"
click at [536, 275] on icon at bounding box center [533, 274] width 9 height 9
click at [413, 351] on button "Sign In" at bounding box center [437, 351] width 222 height 24
